Goal: Task Accomplishment & Management: Manage account settings

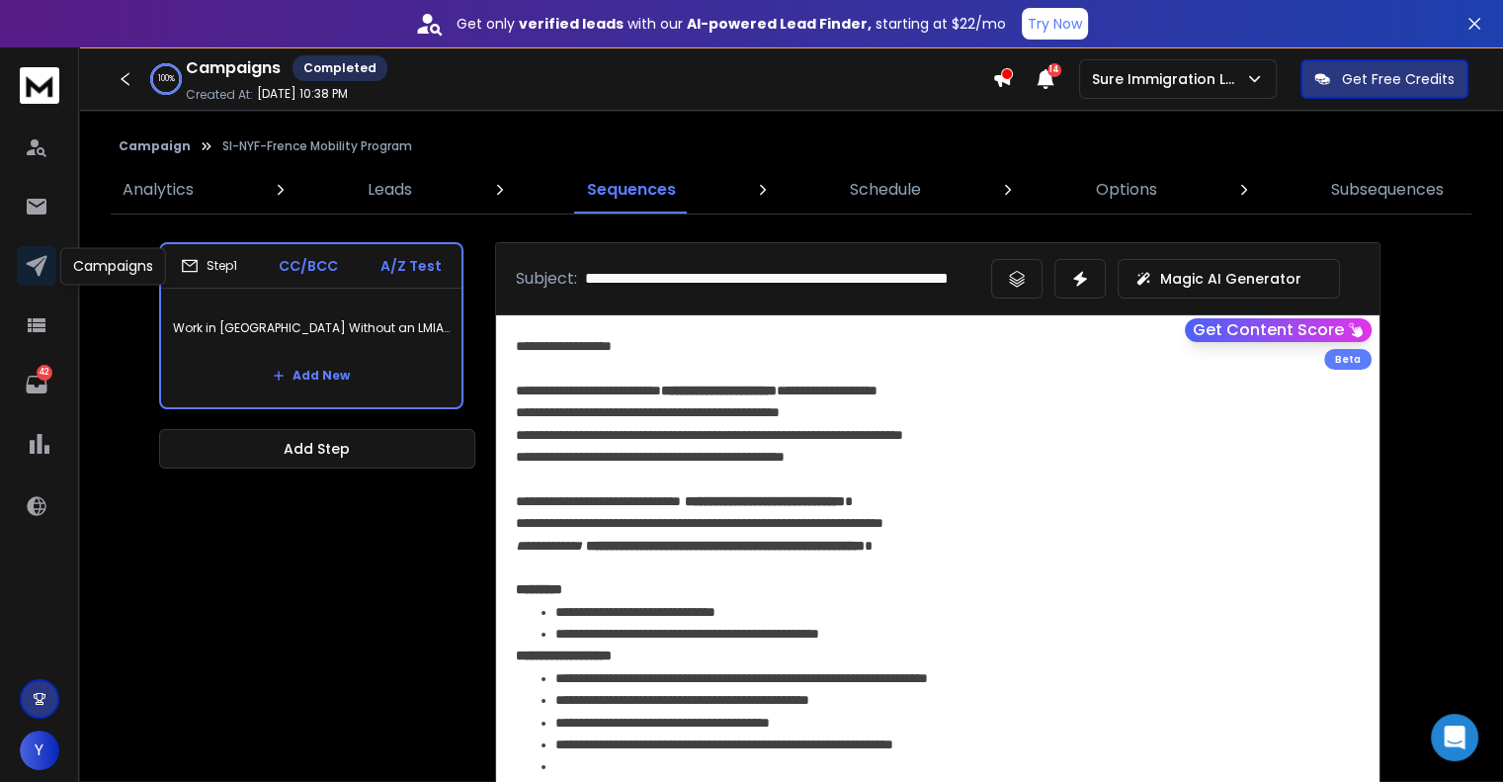
click at [35, 268] on icon at bounding box center [37, 266] width 24 height 24
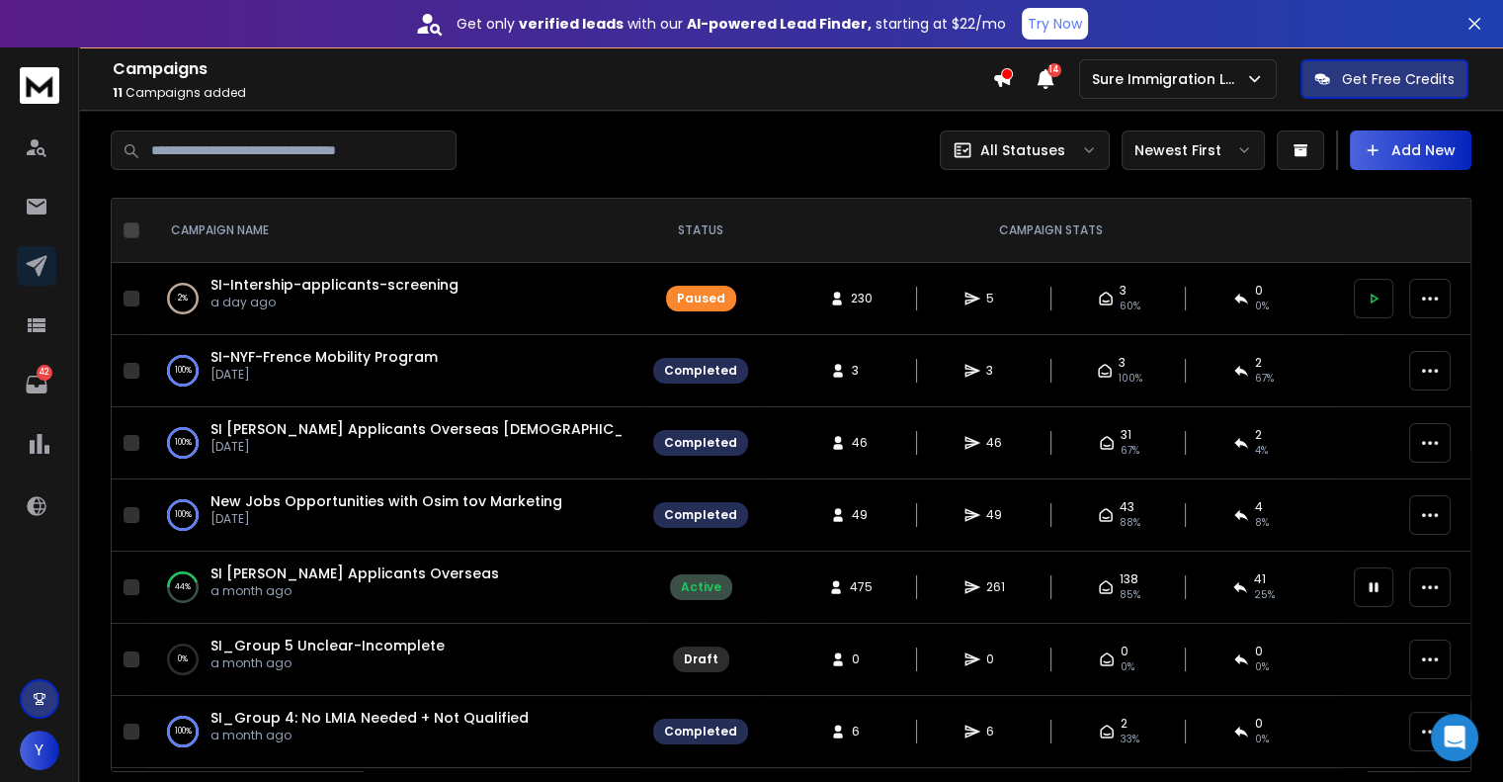
click at [411, 291] on span "SI-Intership-applicants-screening" at bounding box center [334, 285] width 248 height 20
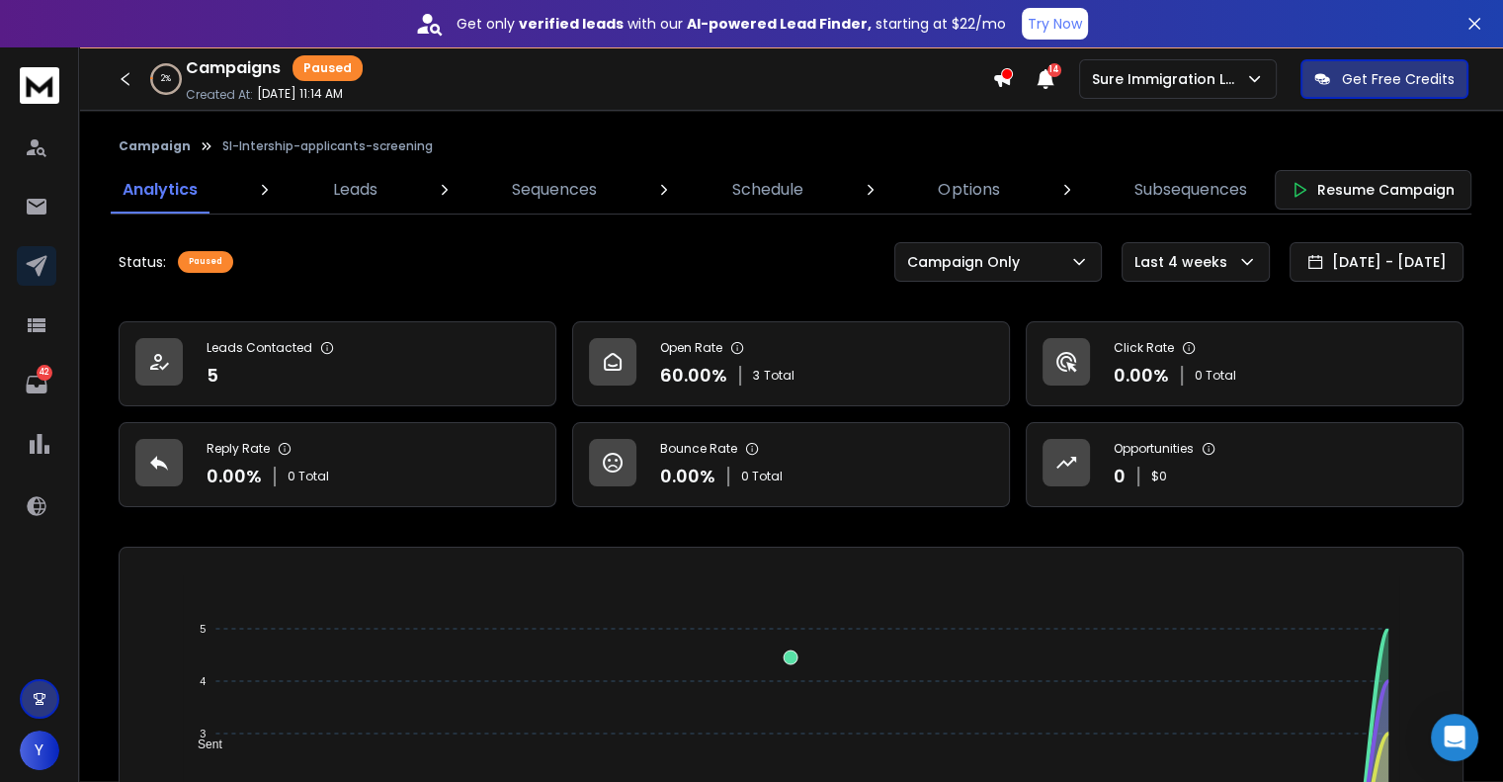
click at [389, 191] on div "Analytics Leads Sequences Schedule Options Subsequences" at bounding box center [685, 189] width 1148 height 47
click at [359, 197] on p "Leads" at bounding box center [355, 190] width 44 height 24
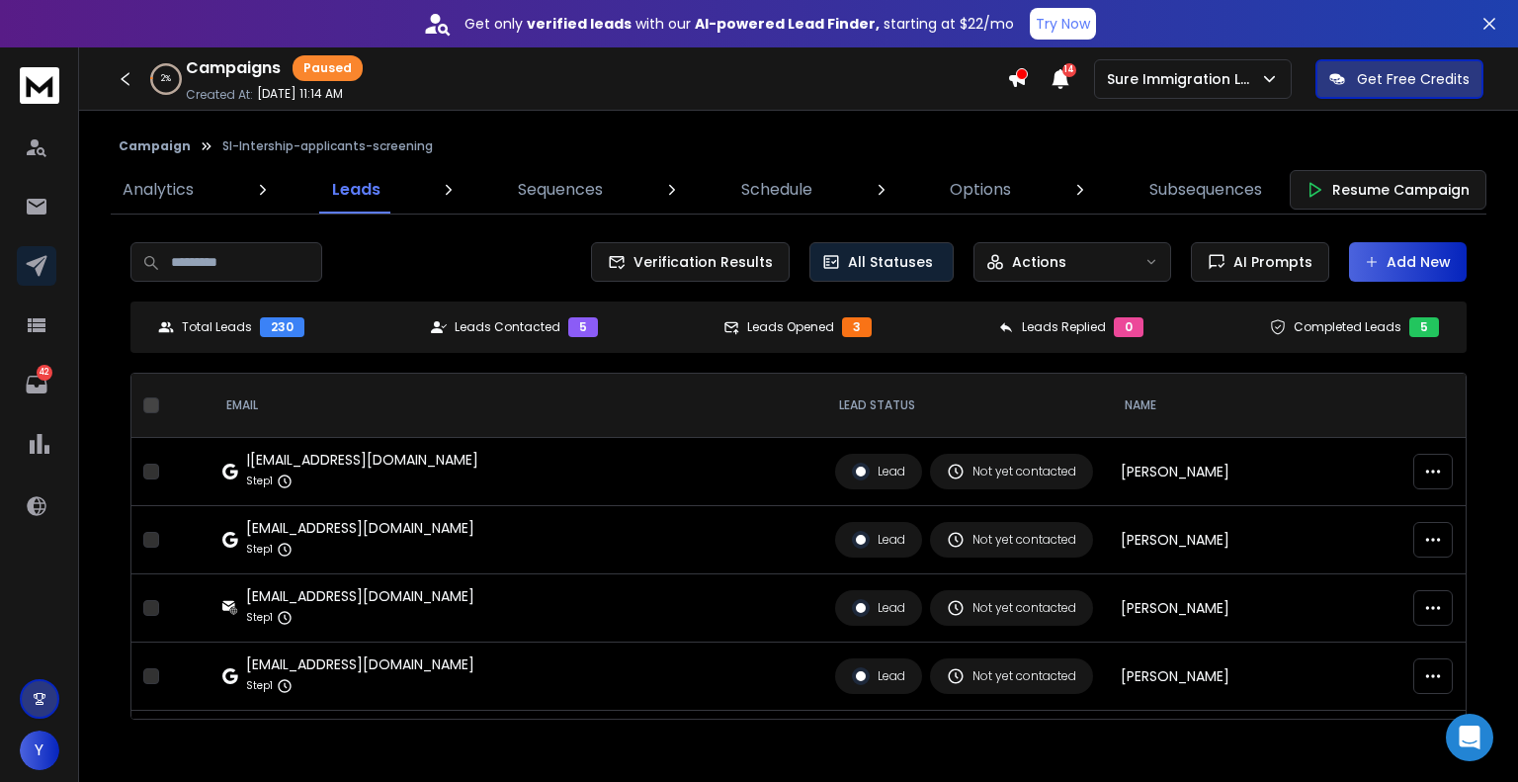
click at [901, 268] on p "All Statuses" at bounding box center [890, 262] width 85 height 20
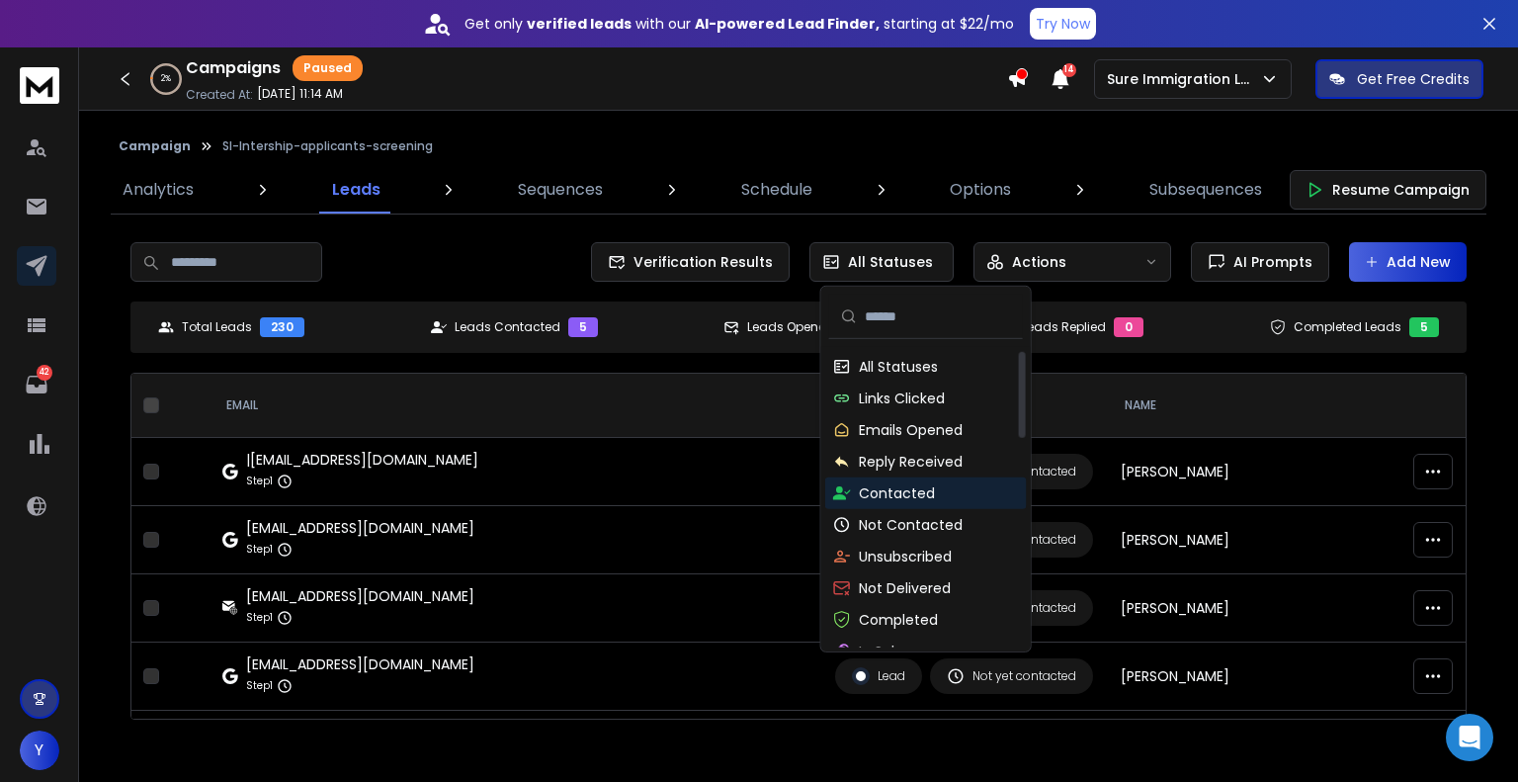
click at [881, 498] on p "Contacted" at bounding box center [897, 493] width 76 height 20
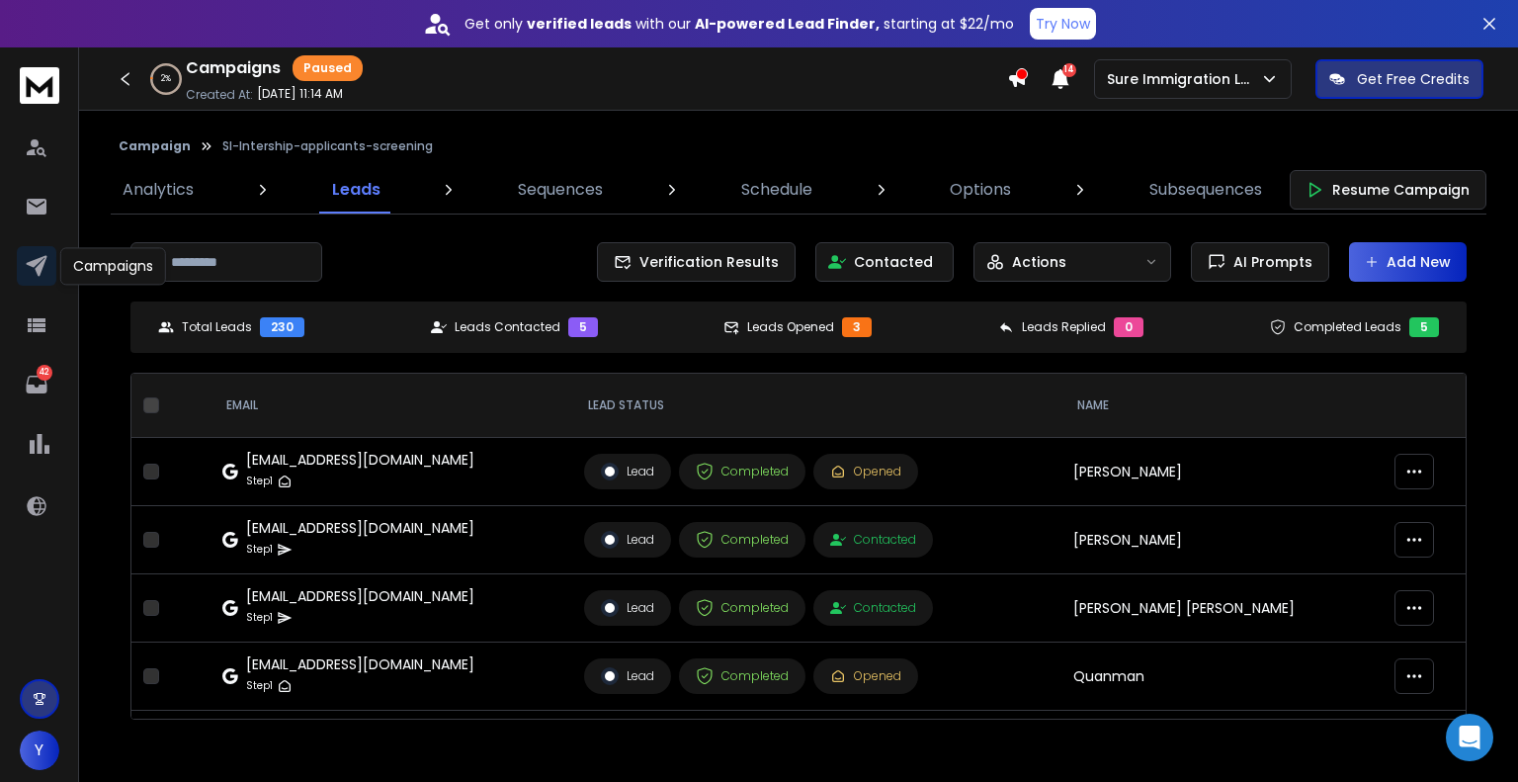
click at [42, 255] on icon at bounding box center [37, 266] width 24 height 24
